Goal: Task Accomplishment & Management: Manage account settings

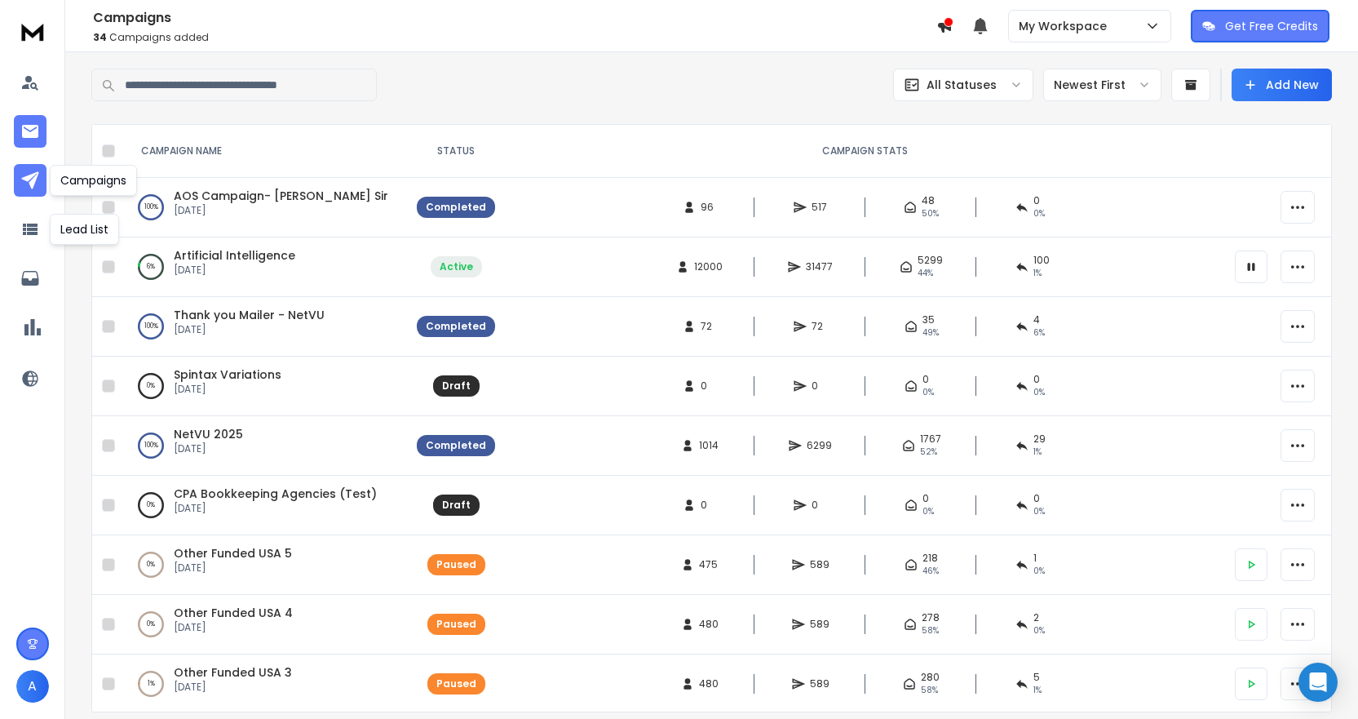
click at [43, 141] on link at bounding box center [30, 131] width 33 height 33
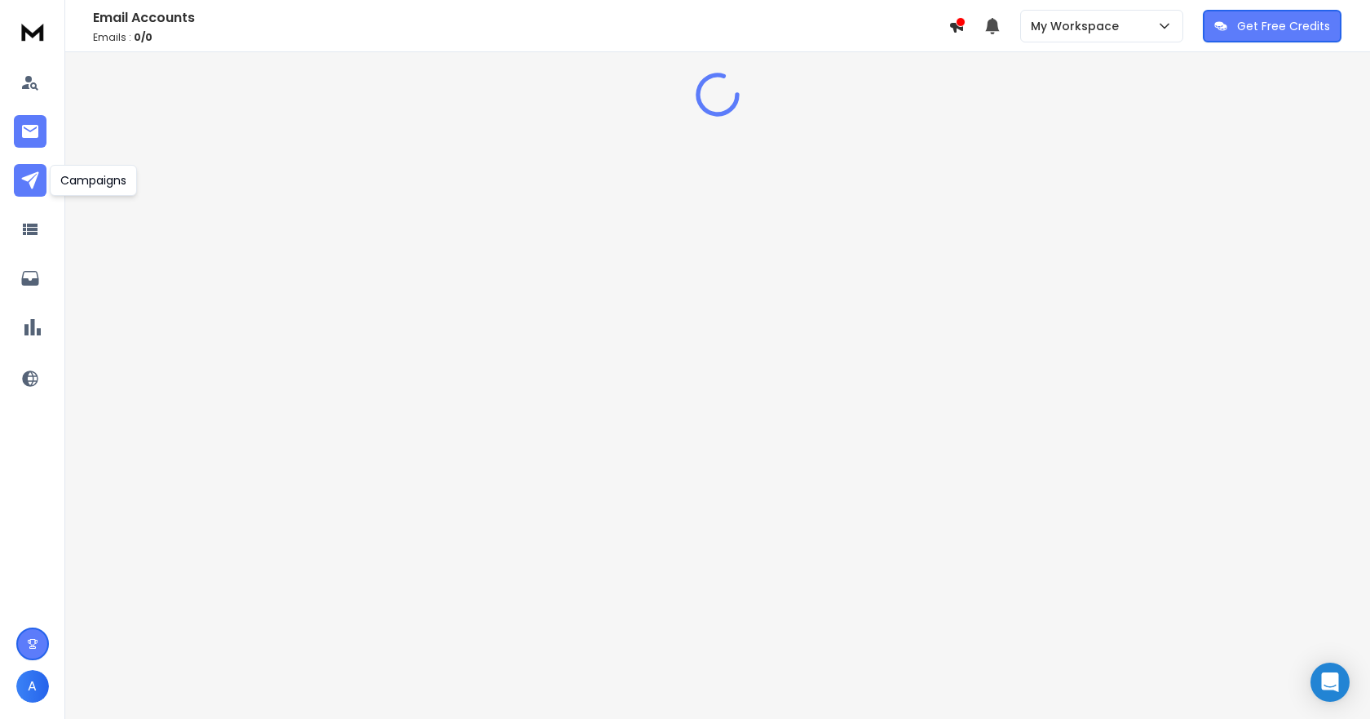
click at [33, 187] on icon at bounding box center [29, 179] width 17 height 17
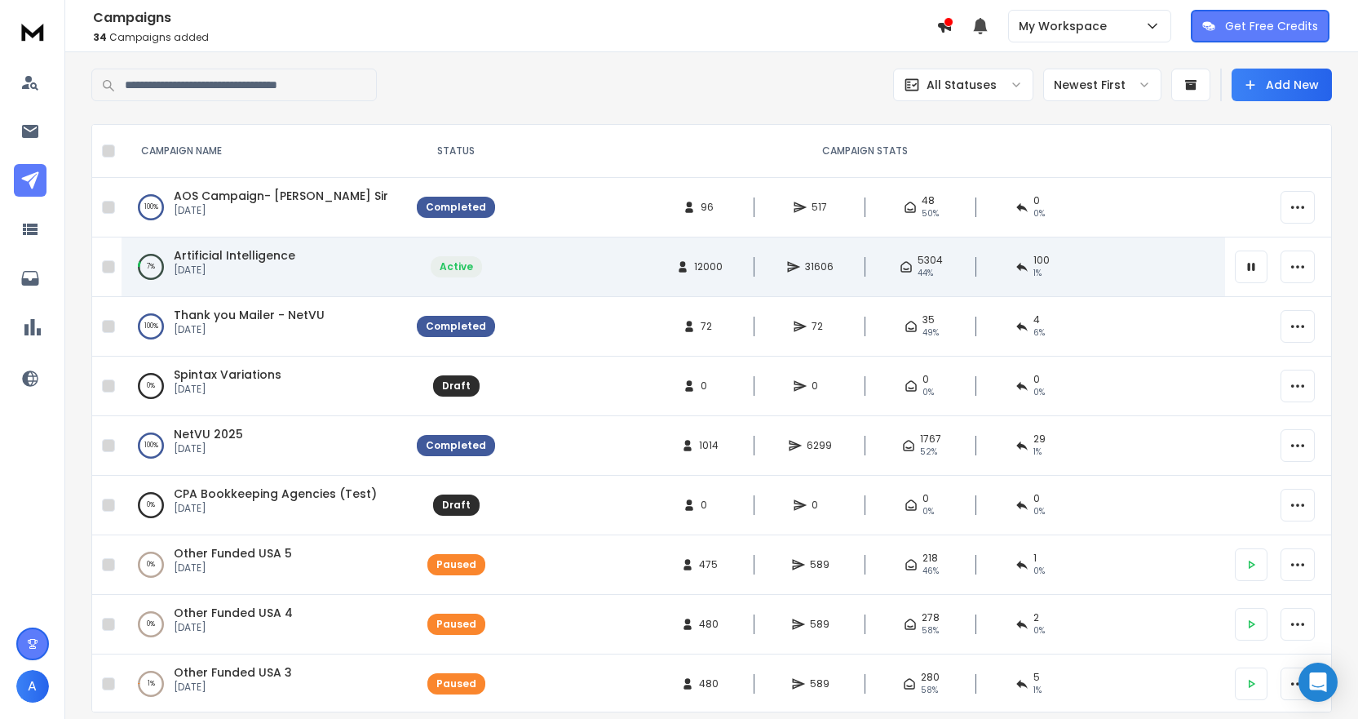
click at [223, 260] on span "Artificial Intelligence" at bounding box center [235, 255] width 122 height 16
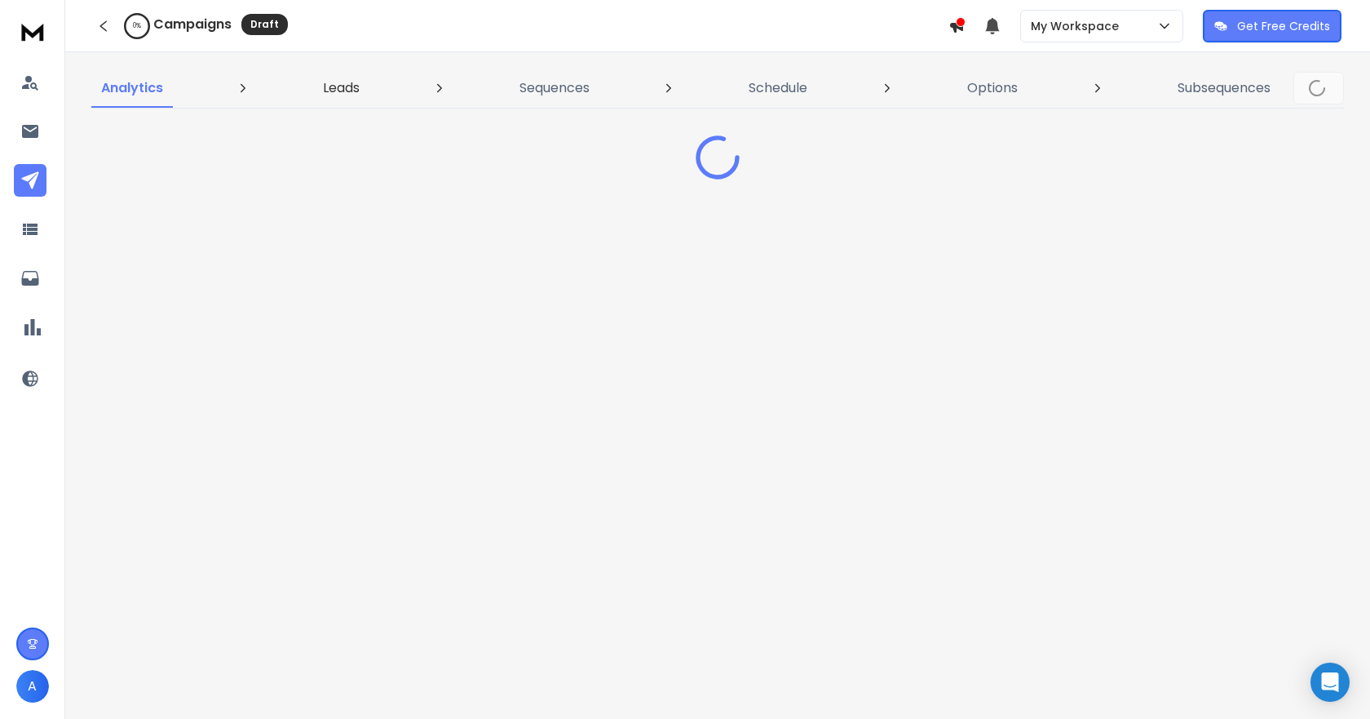
click at [365, 96] on link "Leads" at bounding box center [341, 88] width 56 height 39
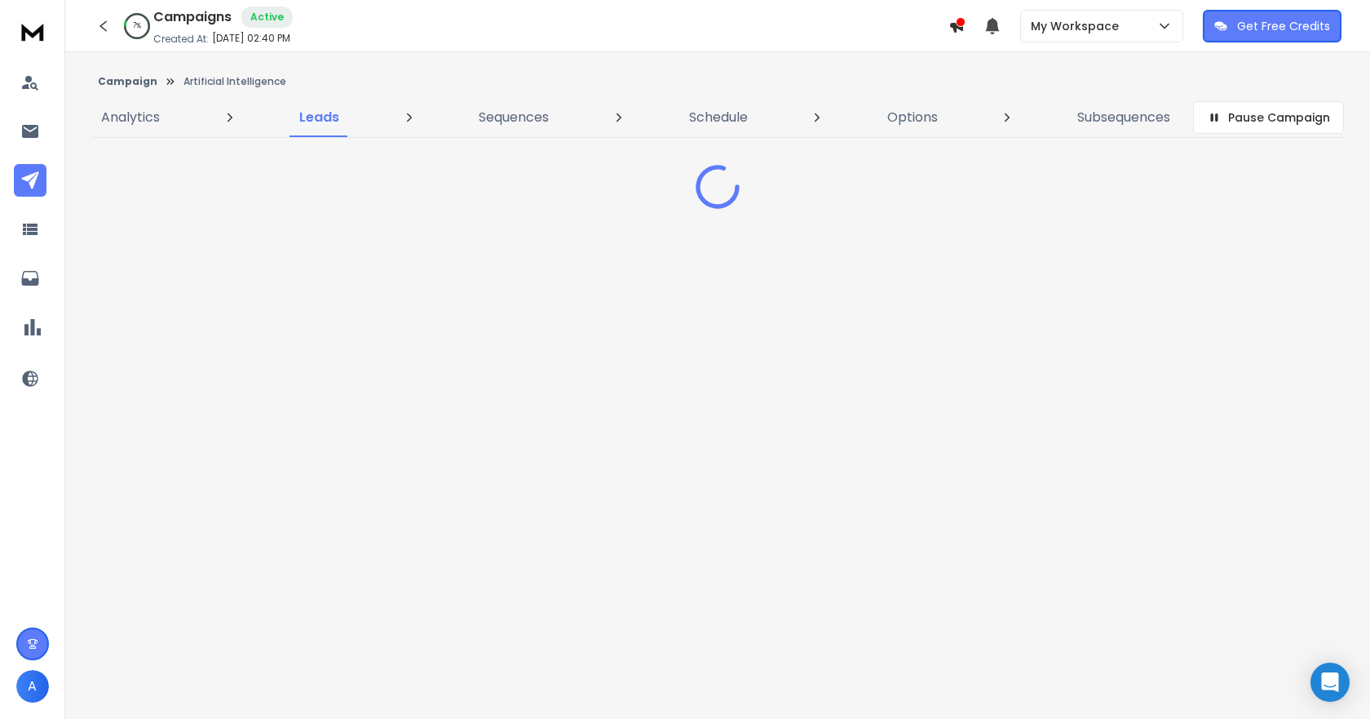
click at [531, 91] on div "Campaign Artificial Intelligence" at bounding box center [717, 82] width 1253 height 26
click at [542, 105] on link "Sequences" at bounding box center [514, 117] width 90 height 39
click at [513, 117] on p "Sequences" at bounding box center [511, 118] width 73 height 20
click at [316, 126] on p "Leads" at bounding box center [317, 118] width 37 height 20
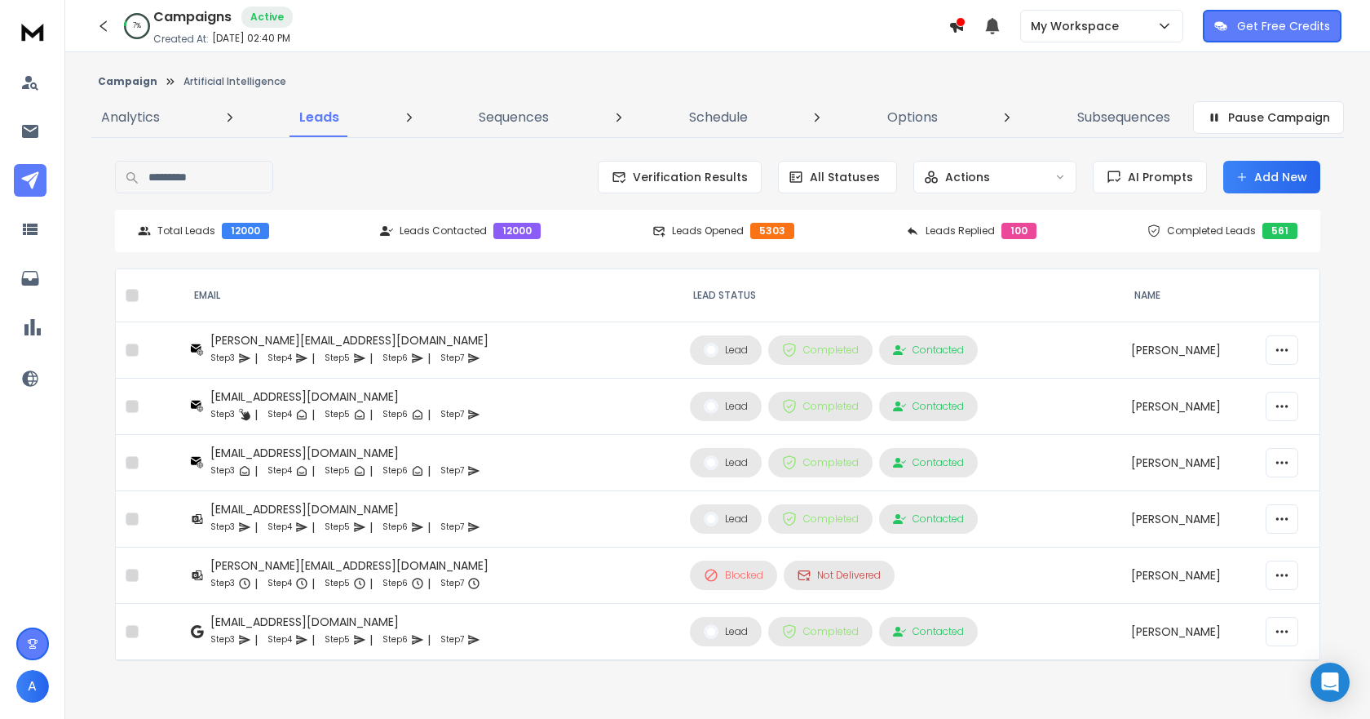
click at [1288, 170] on button "Add New" at bounding box center [1271, 177] width 97 height 33
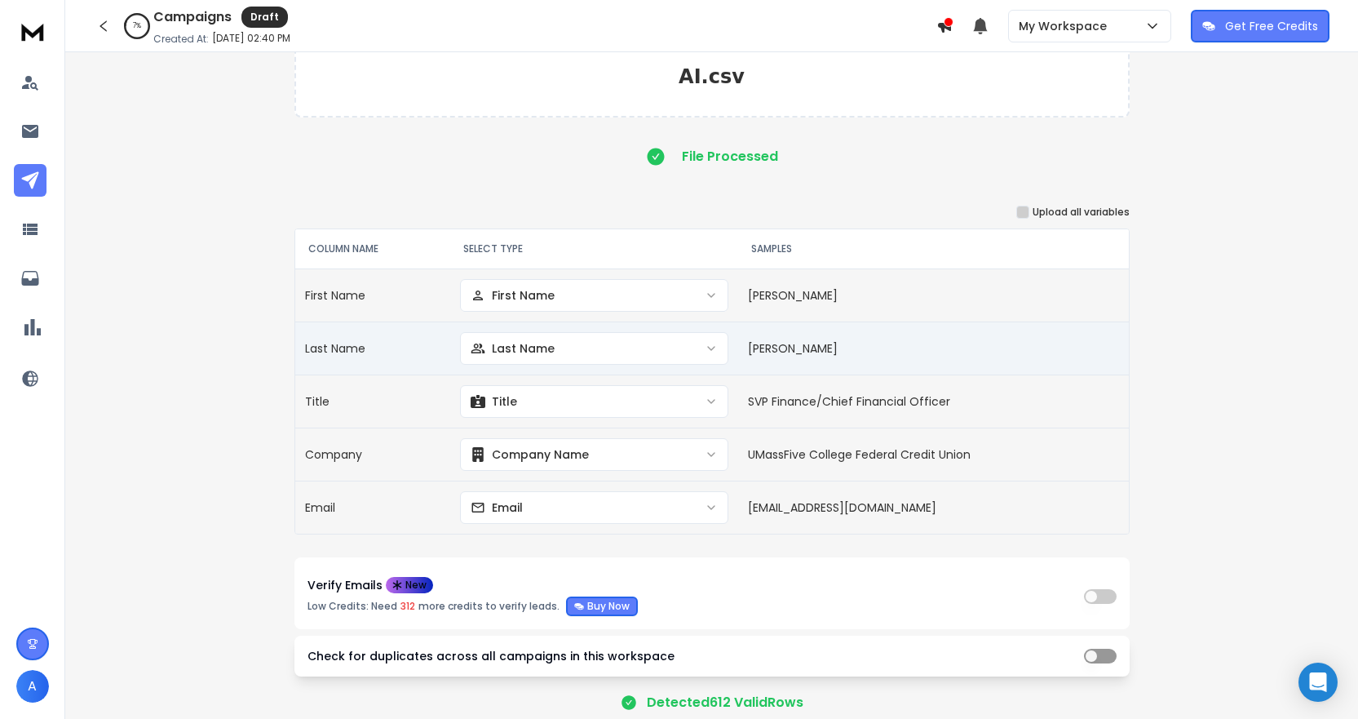
scroll to position [150, 0]
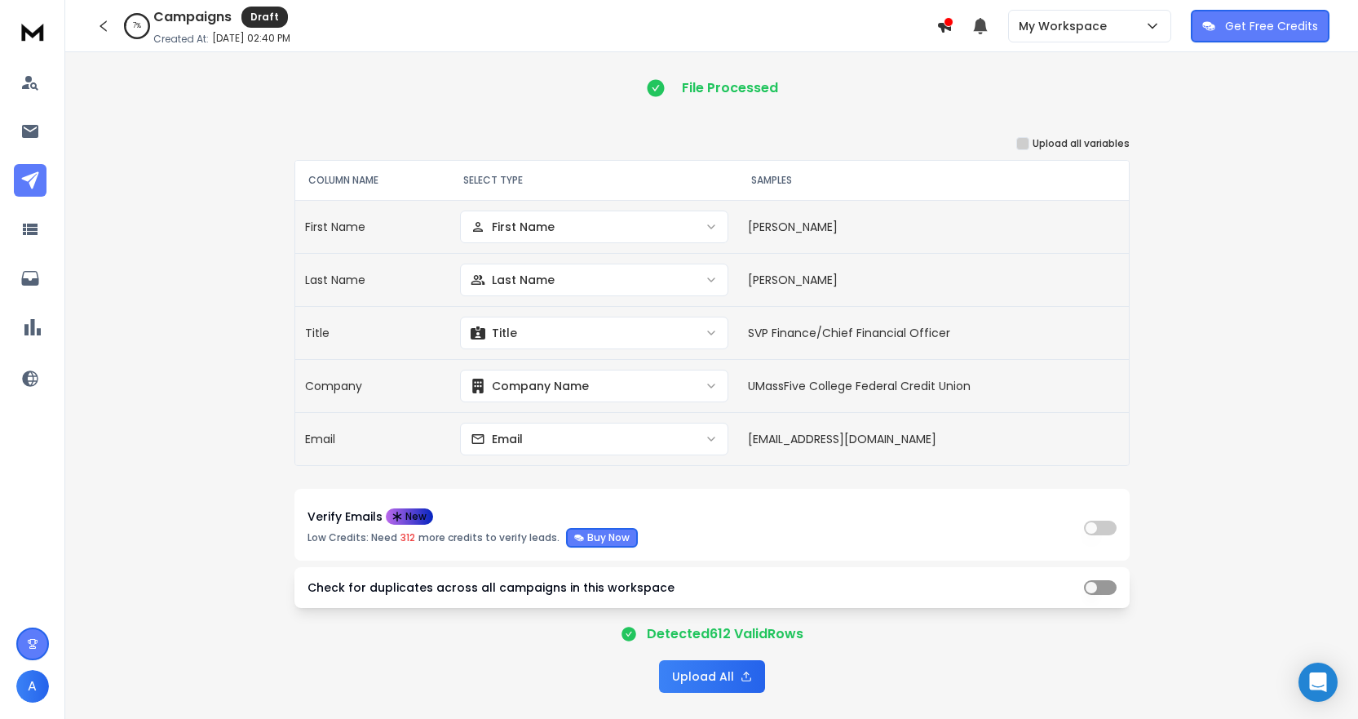
click at [711, 681] on button "Upload All" at bounding box center [712, 676] width 106 height 33
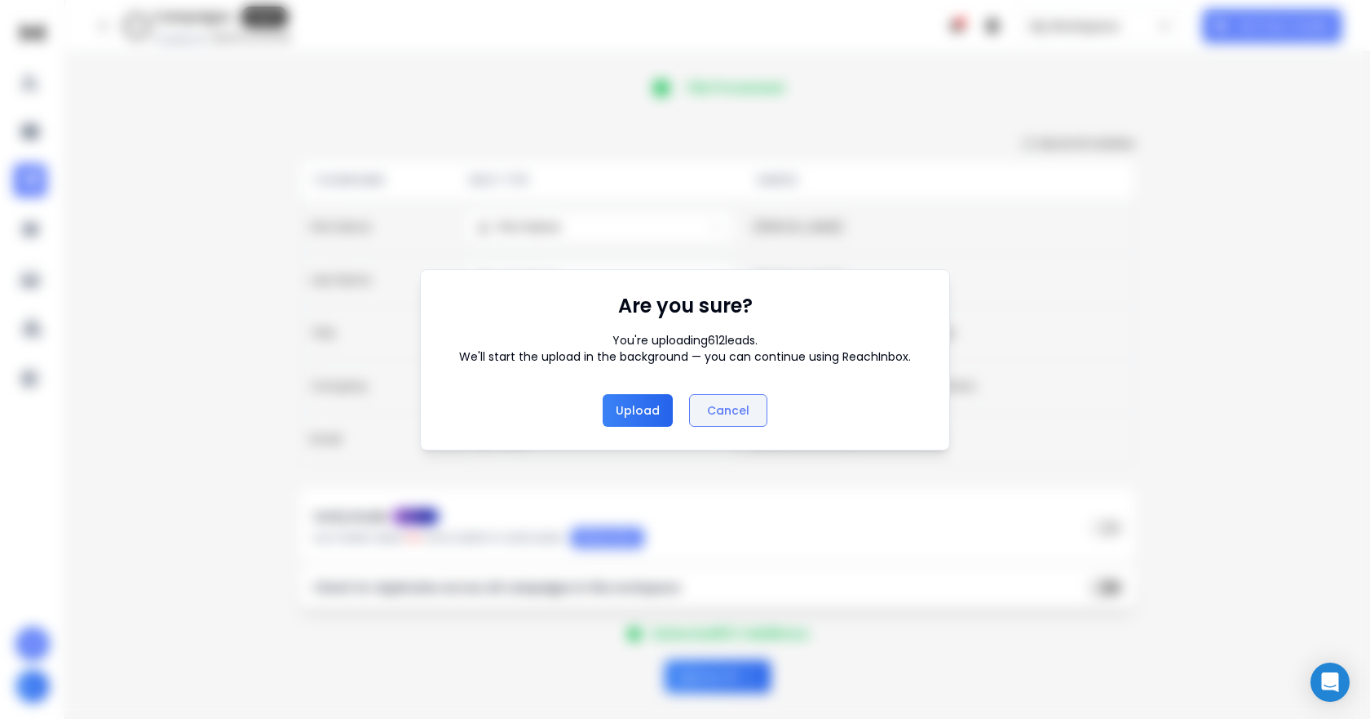
click at [635, 427] on div "Are you sure? You're uploading 612 lead s . We'll start the upload in the backg…" at bounding box center [685, 359] width 530 height 181
click at [638, 409] on button "Upload" at bounding box center [638, 410] width 70 height 33
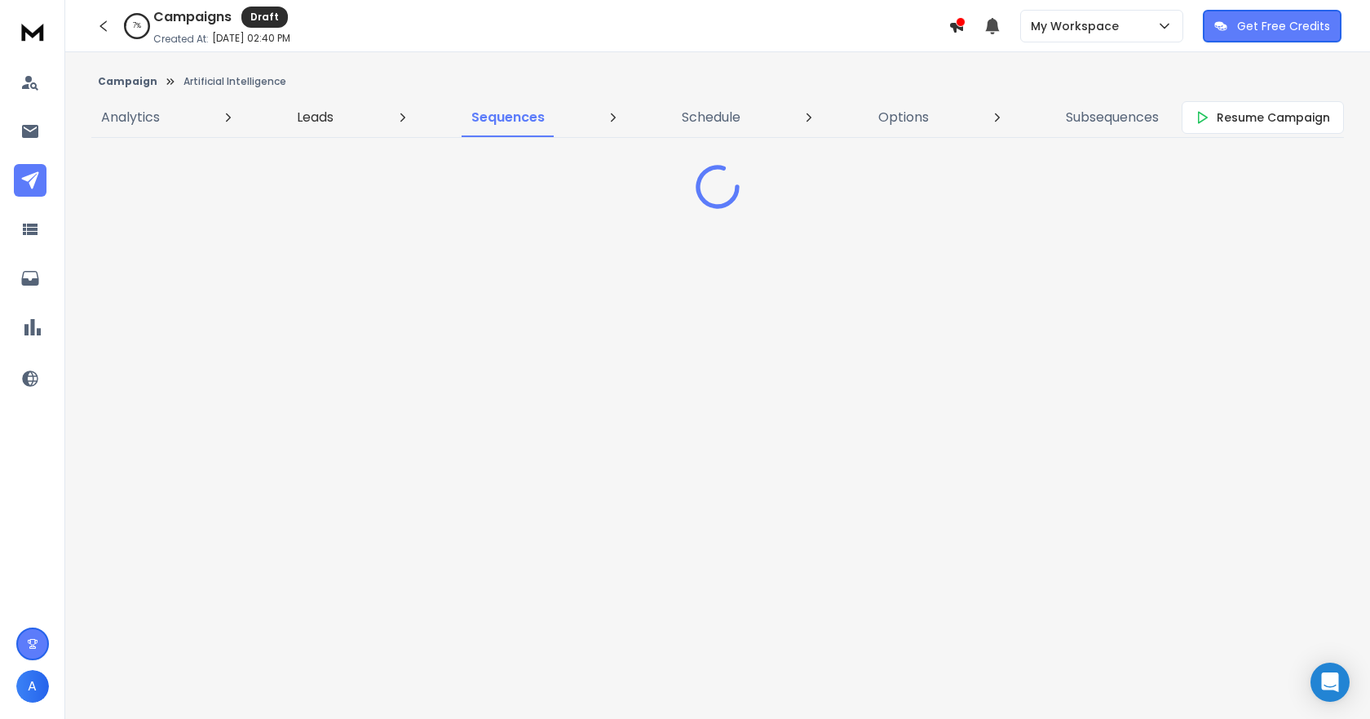
click at [291, 117] on link "Leads" at bounding box center [315, 117] width 56 height 39
click at [30, 281] on icon at bounding box center [29, 278] width 17 height 15
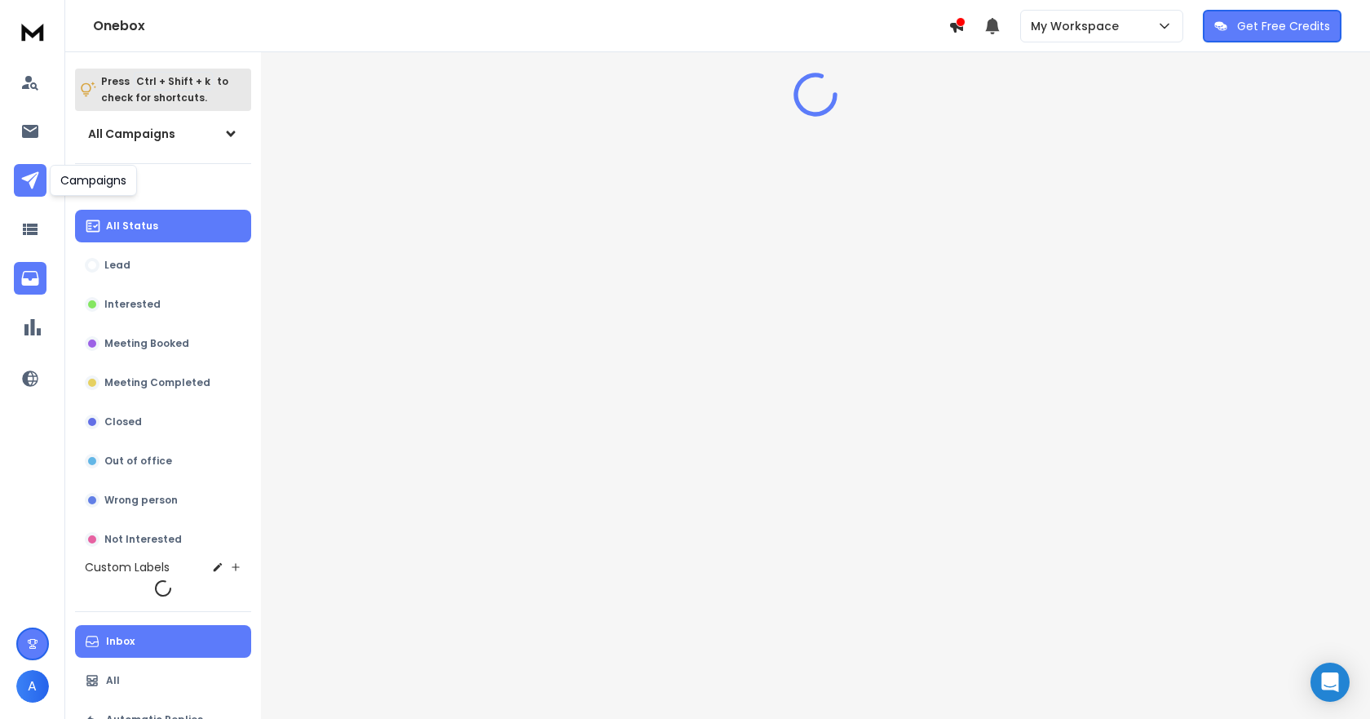
click at [22, 180] on icon at bounding box center [30, 180] width 20 height 20
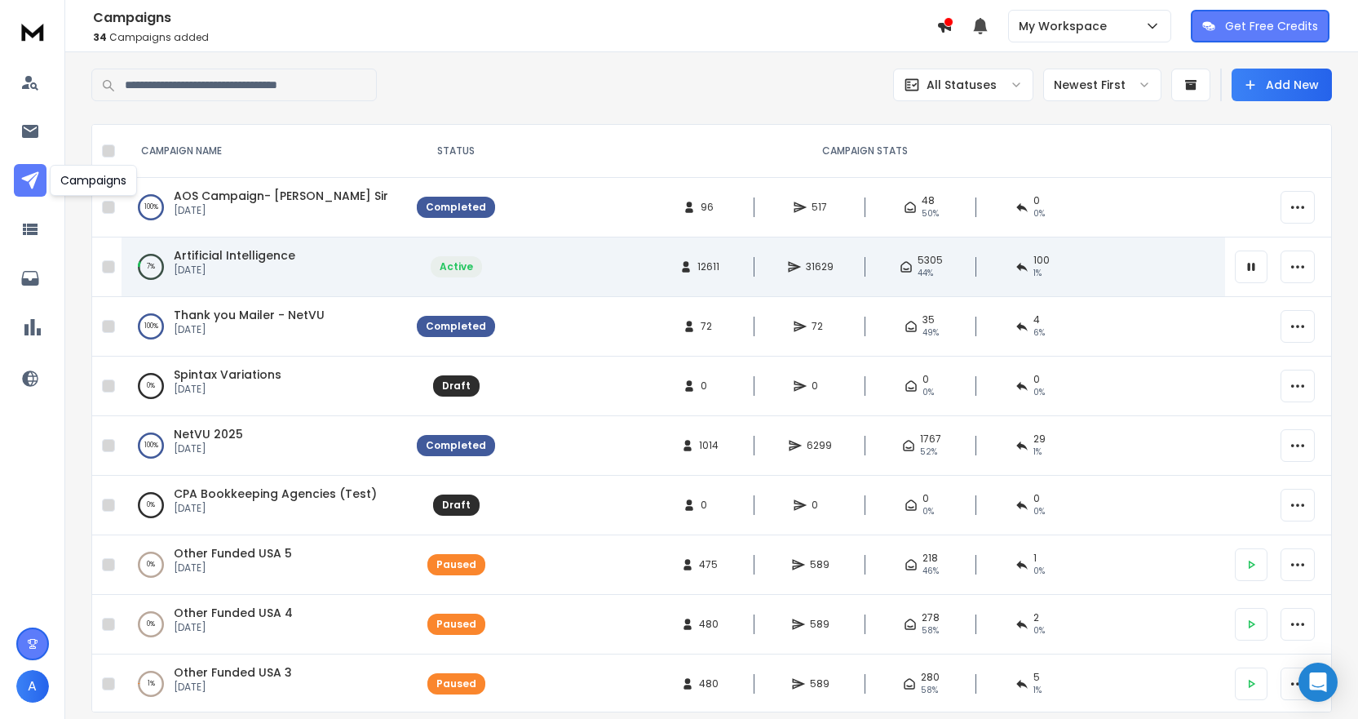
click at [268, 256] on span "Artificial Intelligence" at bounding box center [235, 255] width 122 height 16
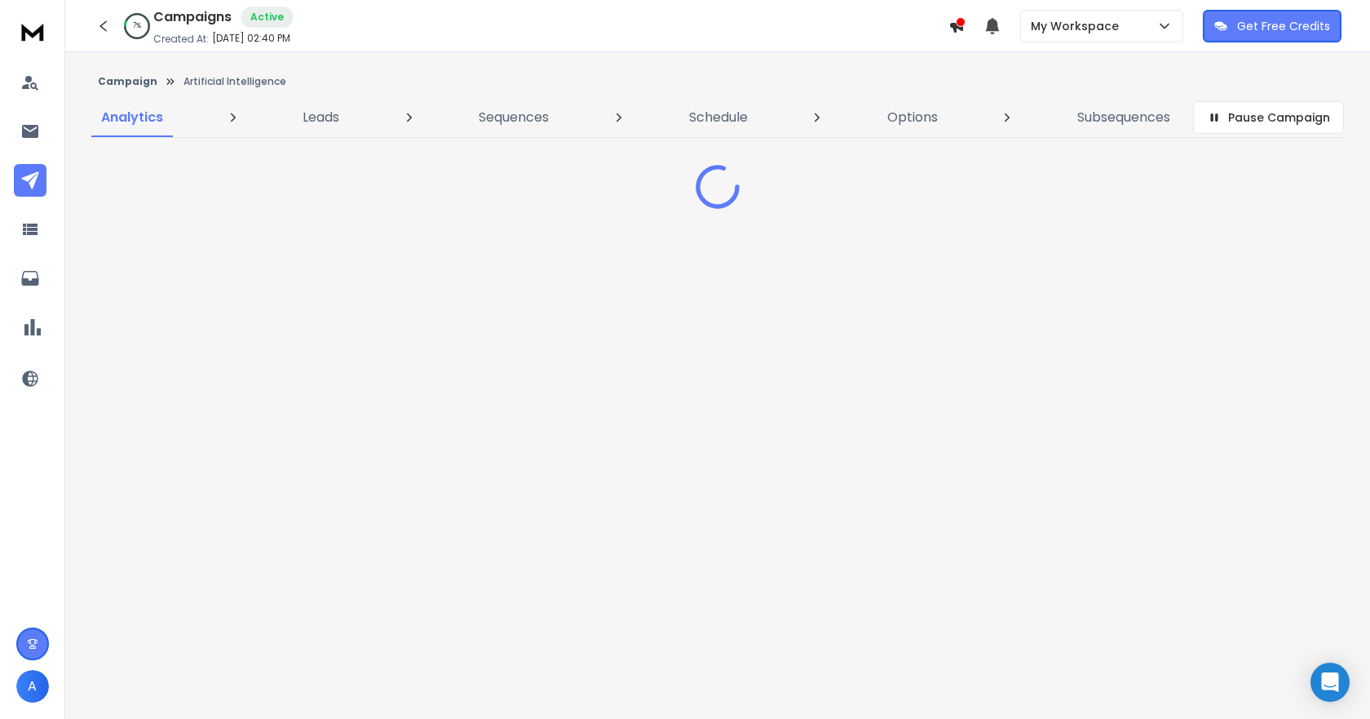
drag, startPoint x: 335, startPoint y: 121, endPoint x: 338, endPoint y: 147, distance: 26.3
click at [335, 120] on p "Leads" at bounding box center [321, 118] width 37 height 20
